Goal: Task Accomplishment & Management: Use online tool/utility

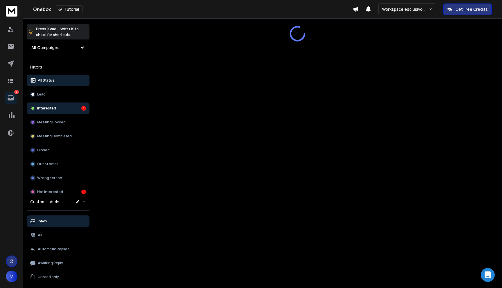
click at [78, 108] on button "Interested 1" at bounding box center [58, 109] width 63 height 12
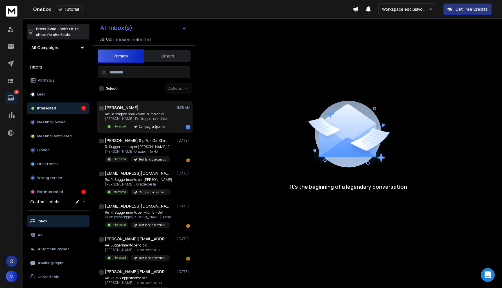
click at [147, 104] on div "[PERSON_NAME] 11:38 AM Re: Santagostino × Giovani olimpionici [PERSON_NAME], Pu…" at bounding box center [145, 117] width 96 height 32
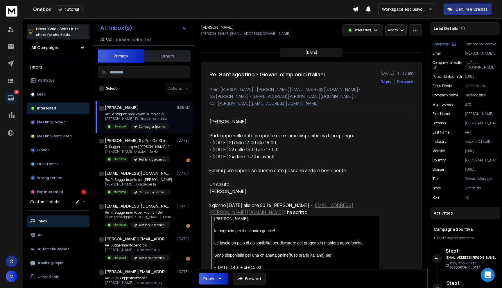
click at [164, 58] on button "Others" at bounding box center [167, 56] width 46 height 13
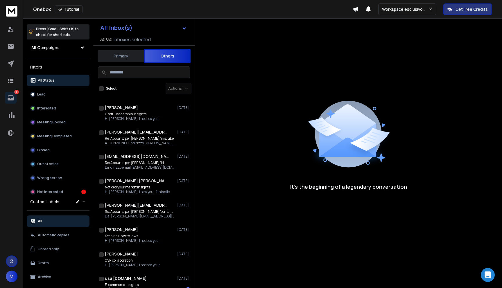
click at [120, 52] on button "Primary" at bounding box center [121, 56] width 46 height 13
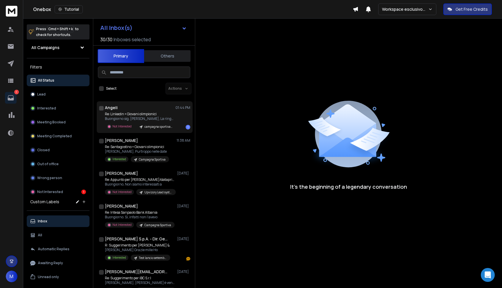
click at [114, 118] on p "Buongiorno sig. [PERSON_NAME], La ringrazio" at bounding box center [140, 119] width 70 height 5
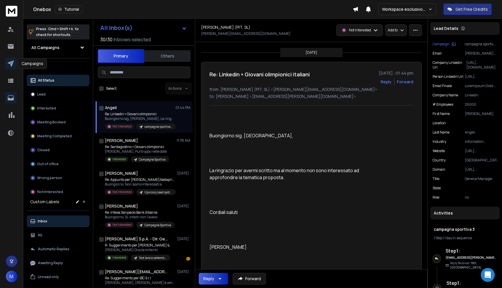
click at [5, 64] on link at bounding box center [11, 64] width 12 height 12
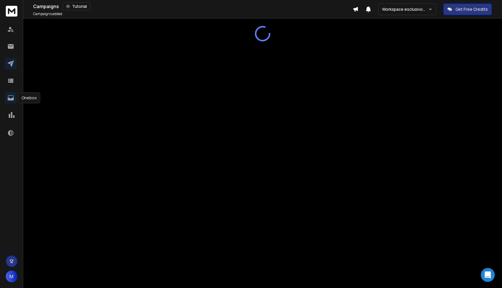
click at [15, 97] on link at bounding box center [11, 98] width 12 height 12
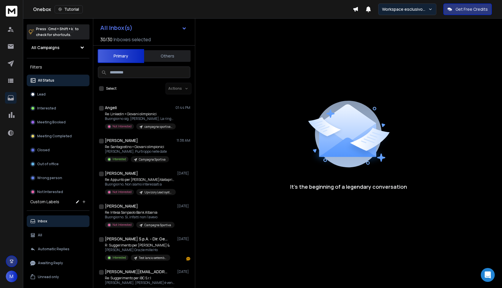
click at [395, 10] on p "Workspace esclusivo upvizory" at bounding box center [405, 9] width 46 height 6
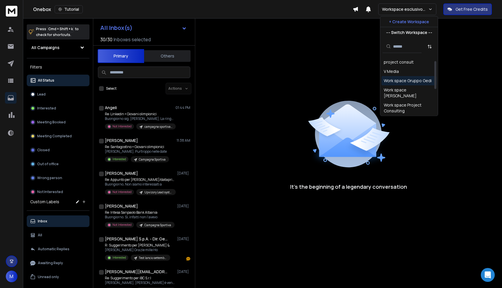
scroll to position [25, 0]
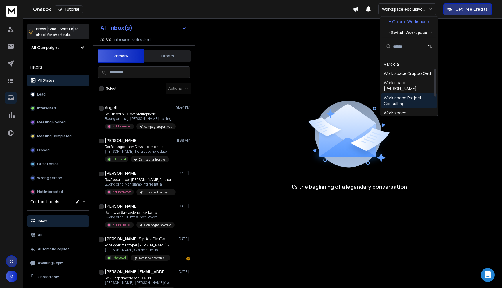
click at [412, 95] on div "Work space Project Consulting" at bounding box center [409, 101] width 51 height 12
